Goal: Check status

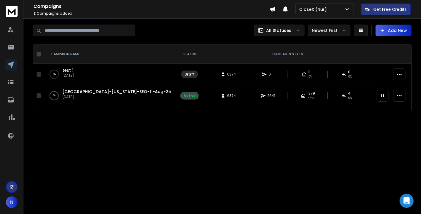
click at [92, 93] on span "[GEOGRAPHIC_DATA]-[US_STATE]-SEO-11-Aug-25" at bounding box center [116, 92] width 109 height 6
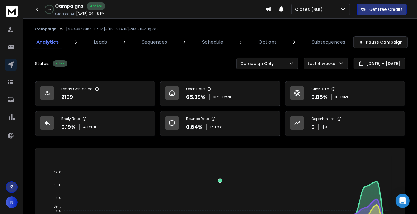
click at [196, 8] on div "0 % Campaigns Active Created At: Aug 07, 2025, 04:48 PM CloseX (Nur) Get Free C…" at bounding box center [208, 9] width 417 height 19
